Goal: Task Accomplishment & Management: Manage account settings

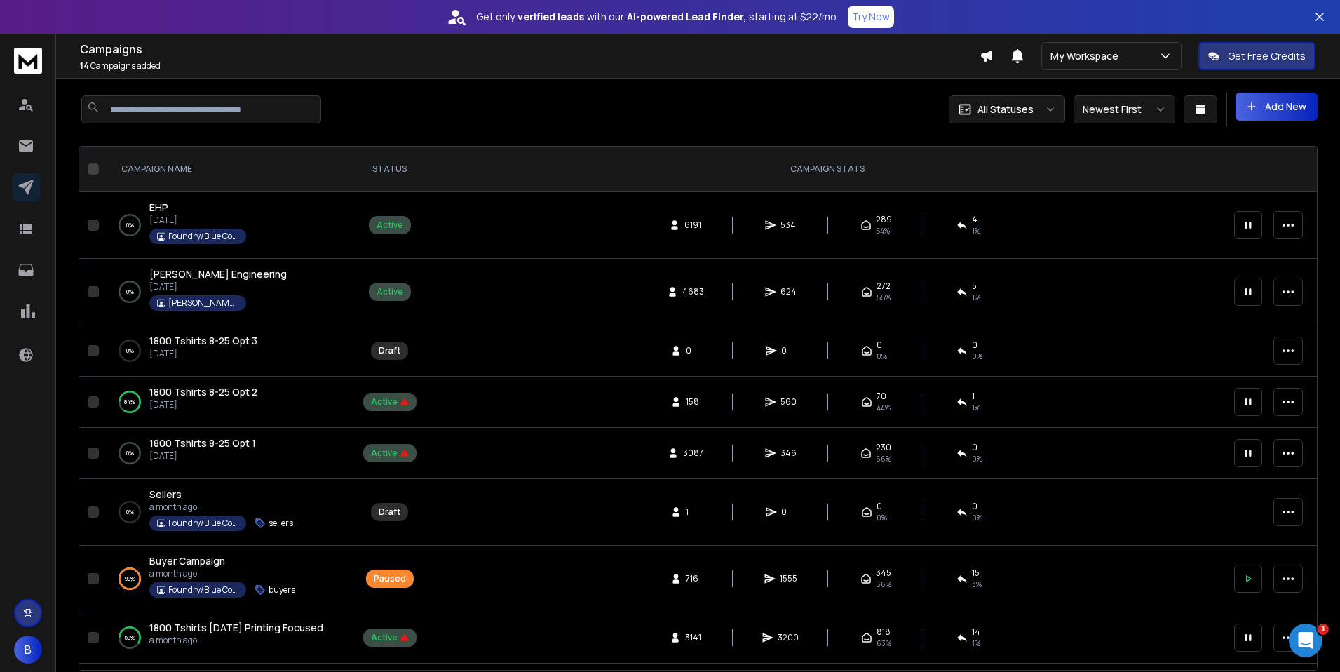
click at [151, 219] on p "[DATE]" at bounding box center [197, 220] width 97 height 11
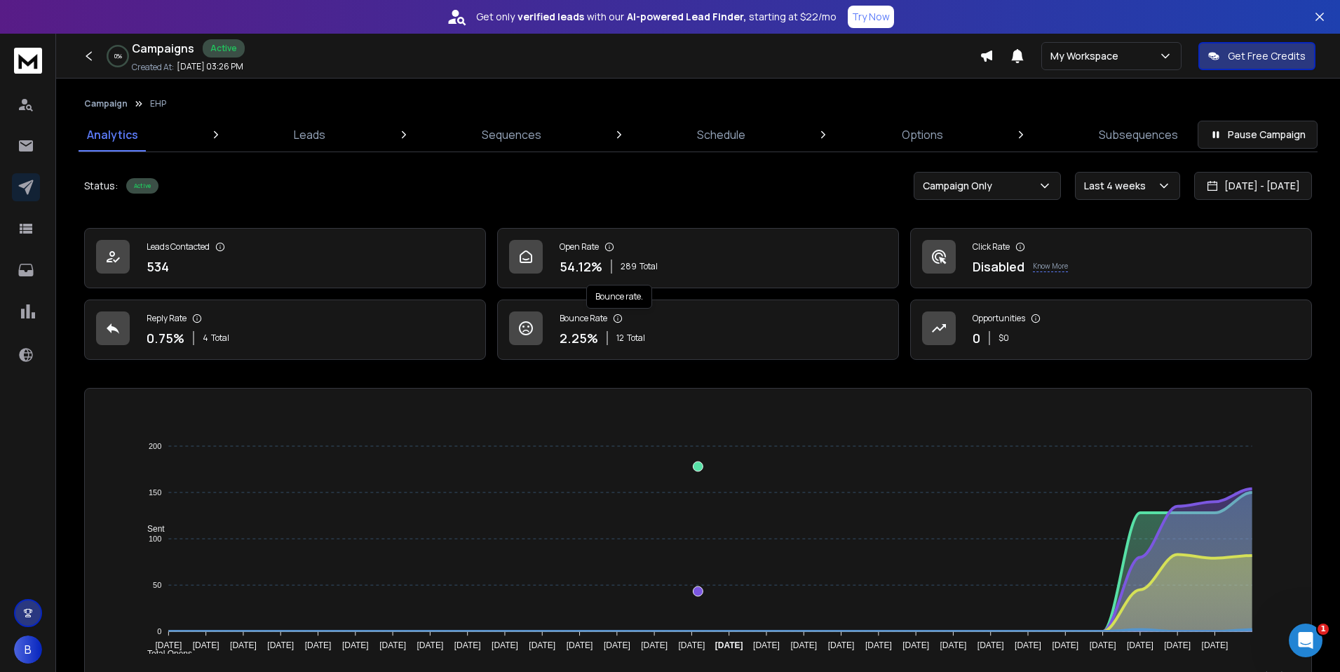
click at [621, 315] on icon at bounding box center [618, 318] width 8 height 8
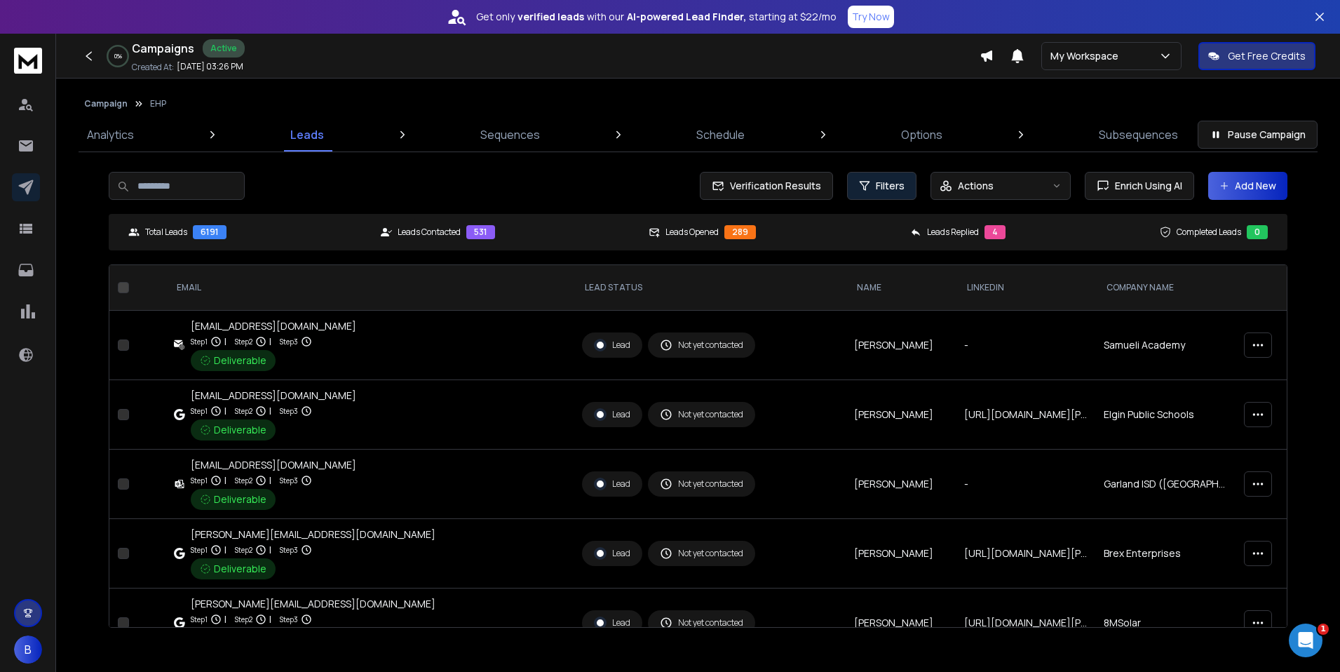
click at [886, 187] on span "Filters" at bounding box center [890, 186] width 29 height 14
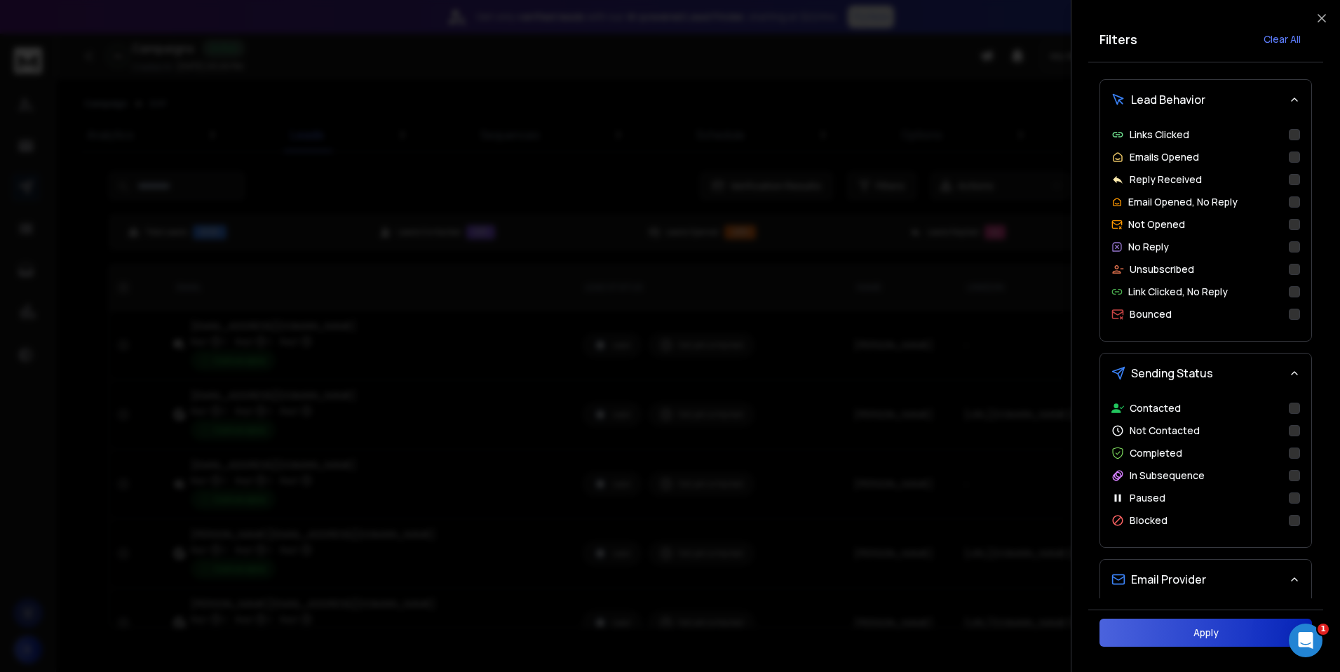
click at [1297, 314] on button "Bounced" at bounding box center [1294, 314] width 11 height 11
click at [1219, 636] on button "Apply" at bounding box center [1206, 632] width 212 height 28
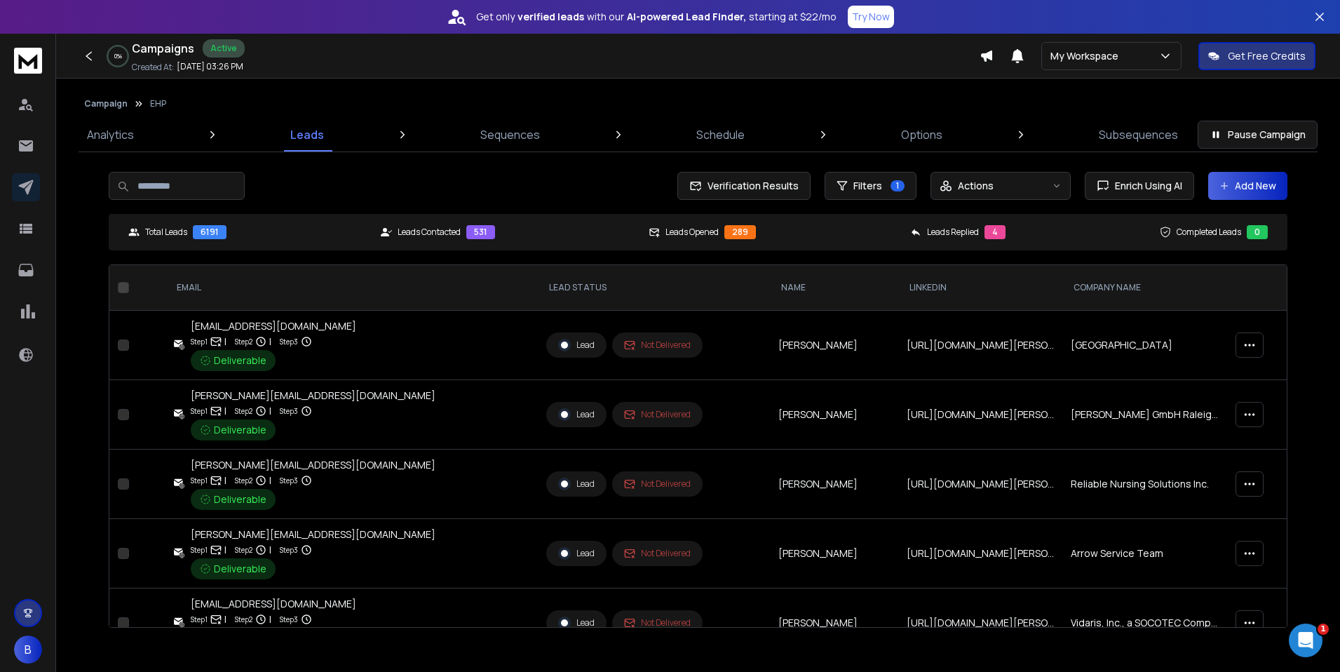
click at [624, 344] on div "Not Delivered" at bounding box center [657, 344] width 67 height 11
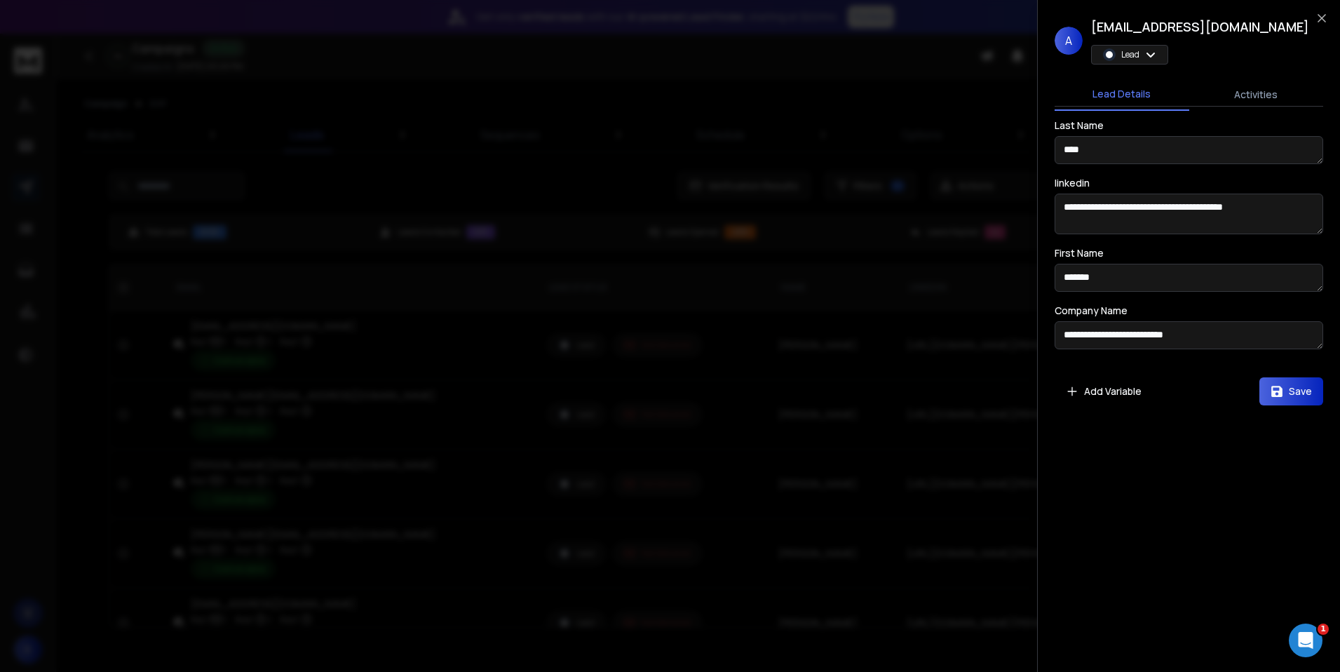
click at [795, 366] on div at bounding box center [670, 336] width 1340 height 672
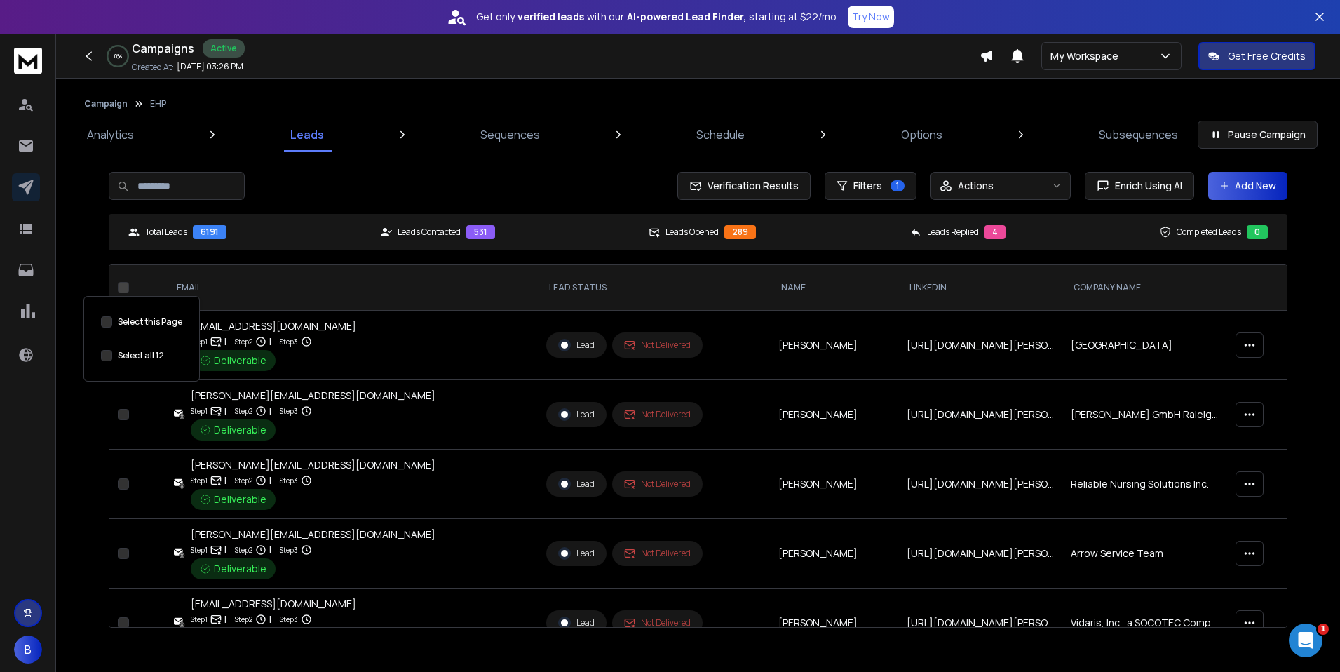
click at [123, 288] on button "Select this Page" at bounding box center [123, 287] width 11 height 11
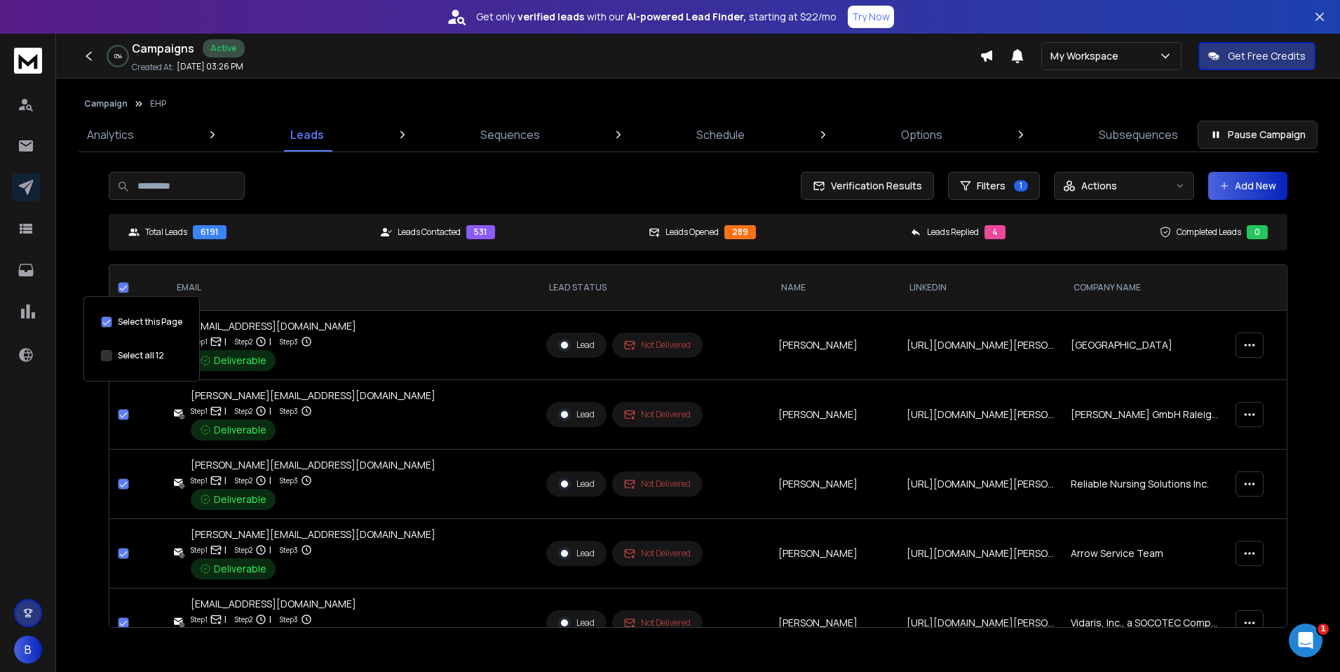
click at [104, 358] on button "Select this Page" at bounding box center [106, 355] width 11 height 11
click at [1130, 184] on div "Actions" at bounding box center [1116, 186] width 107 height 14
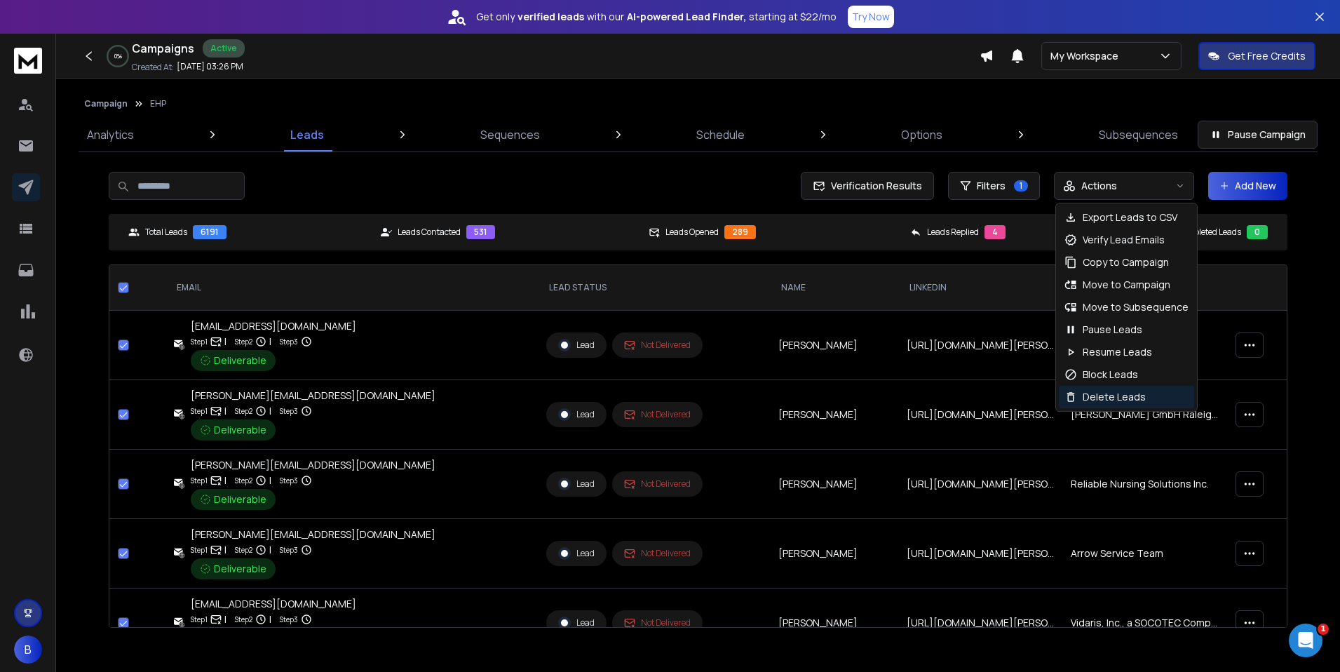
click at [1120, 398] on p "Delete Leads" at bounding box center [1114, 397] width 63 height 14
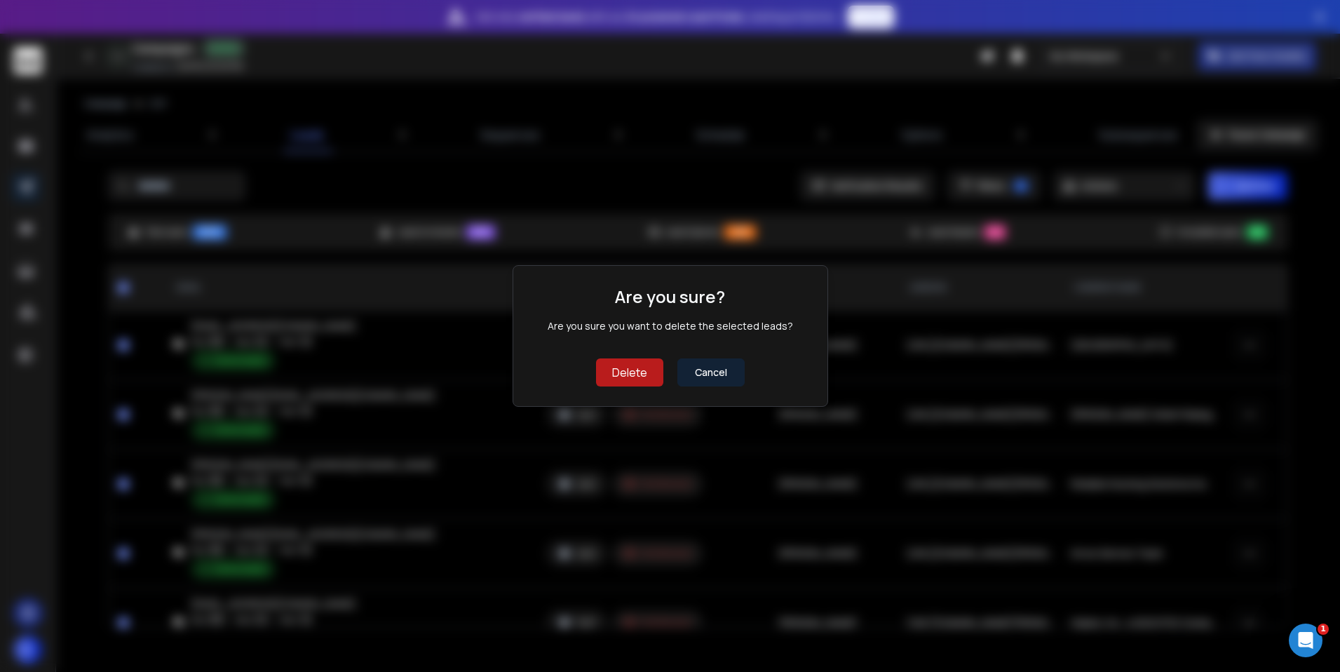
click at [623, 372] on button "Delete" at bounding box center [629, 372] width 67 height 28
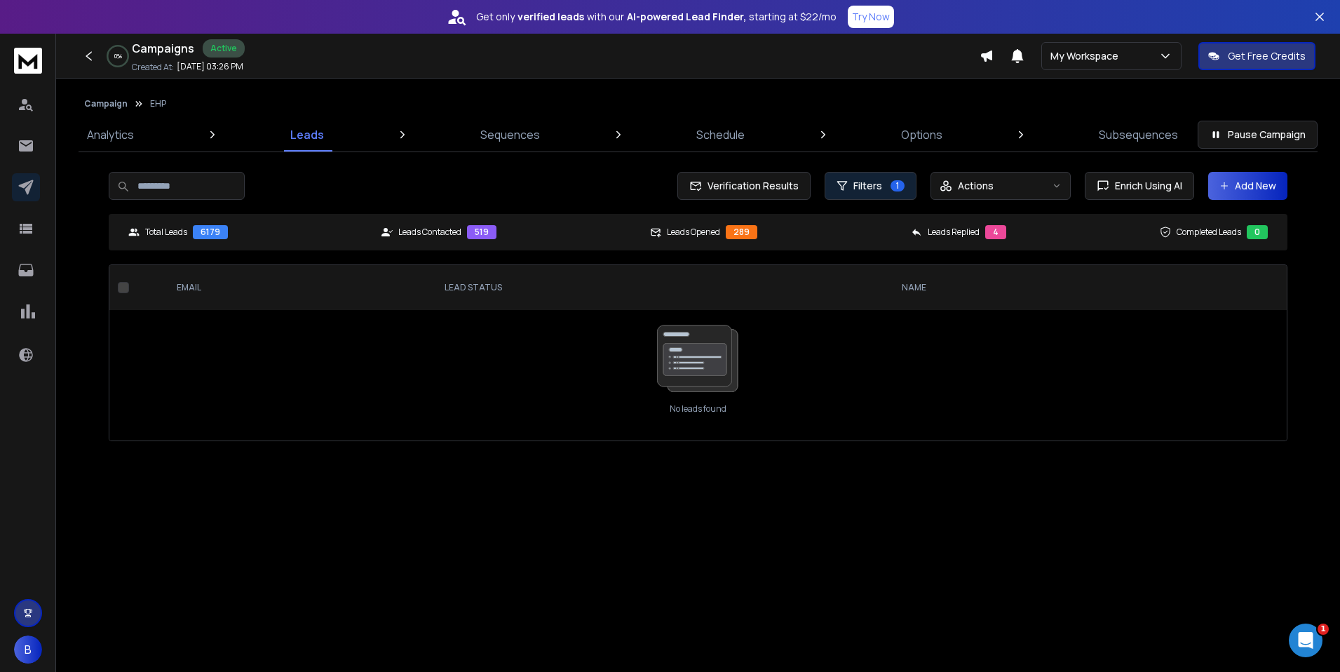
click at [871, 186] on span "Filters" at bounding box center [867, 186] width 29 height 14
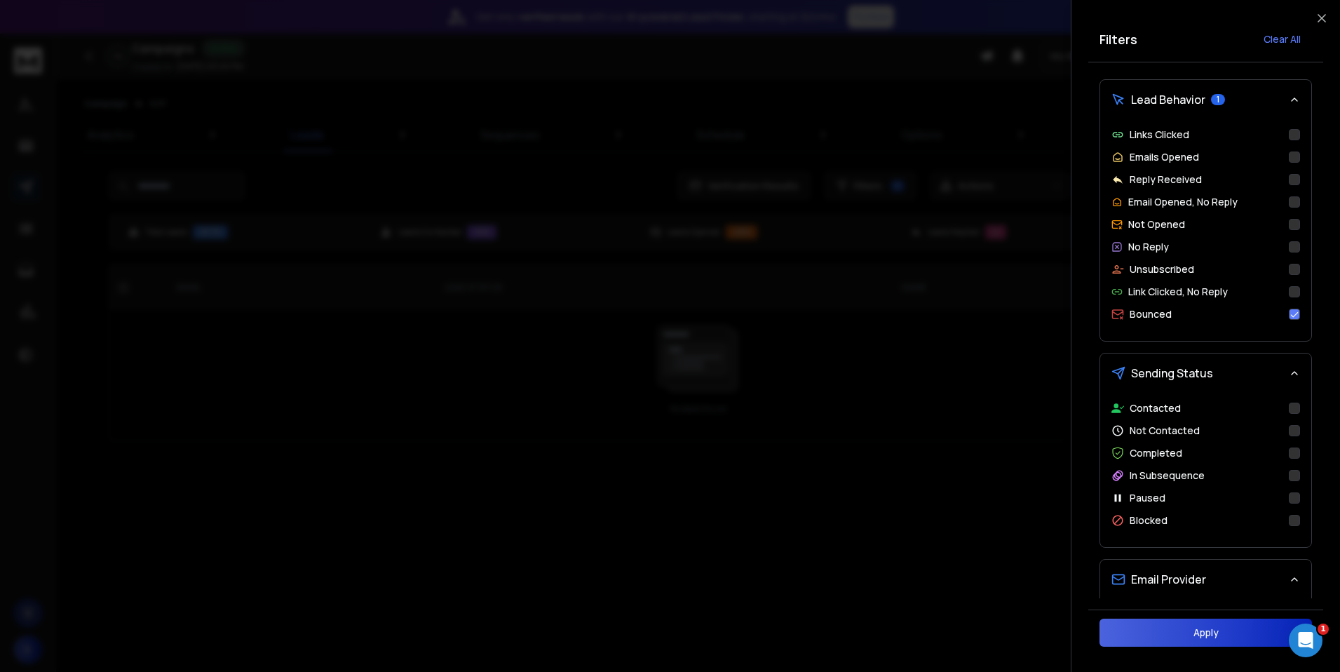
click at [1170, 271] on p "Unsubscribed" at bounding box center [1162, 269] width 65 height 14
click at [1289, 271] on button "Unsubscribed" at bounding box center [1294, 269] width 11 height 11
click at [1299, 313] on button "Bounced" at bounding box center [1294, 314] width 11 height 11
click at [1292, 271] on button "Unsubscribed" at bounding box center [1294, 269] width 11 height 11
click at [1201, 640] on button "Apply" at bounding box center [1206, 632] width 212 height 28
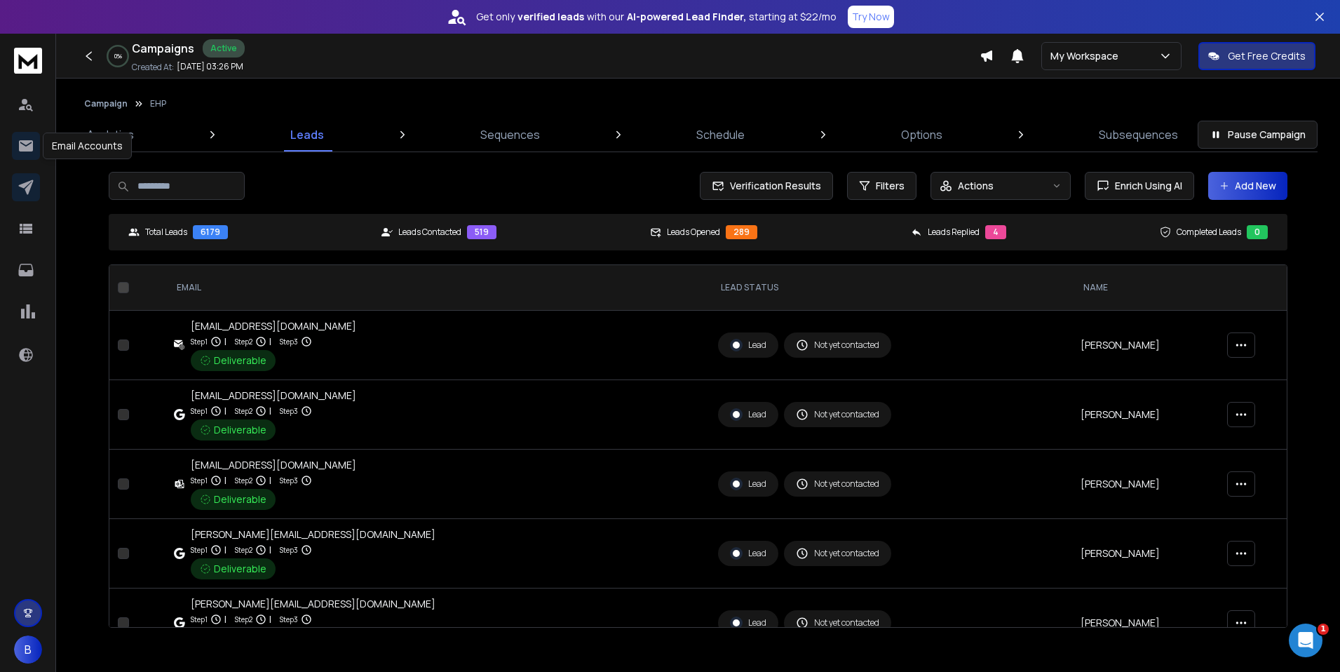
click at [29, 155] on link at bounding box center [26, 146] width 28 height 28
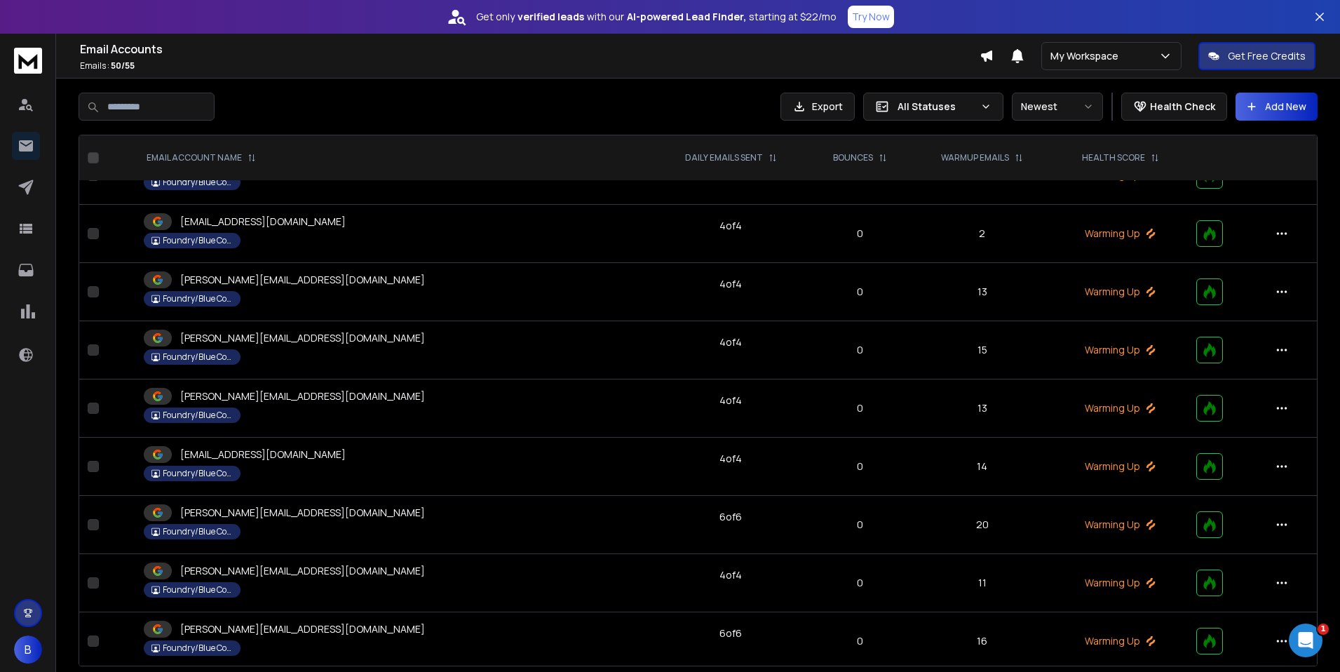
scroll to position [1141, 0]
